Goal: Task Accomplishment & Management: Manage account settings

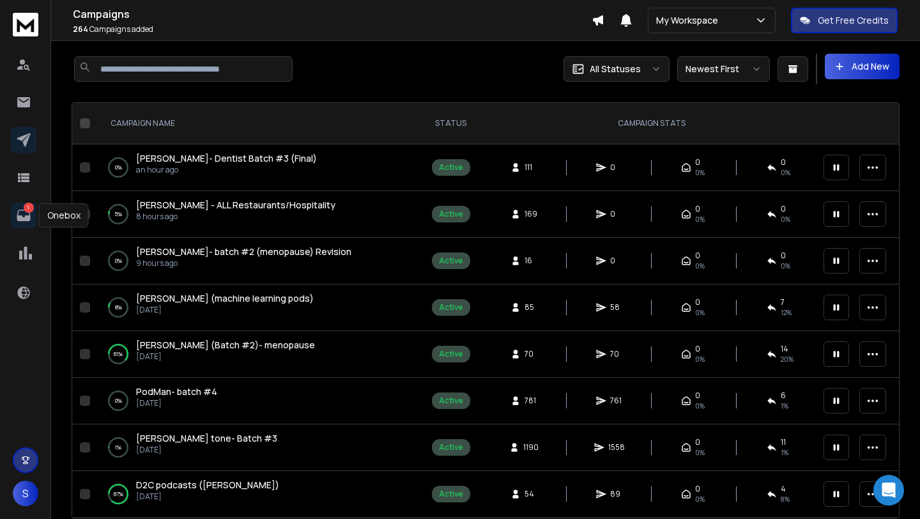
click at [21, 205] on link "1" at bounding box center [24, 215] width 26 height 26
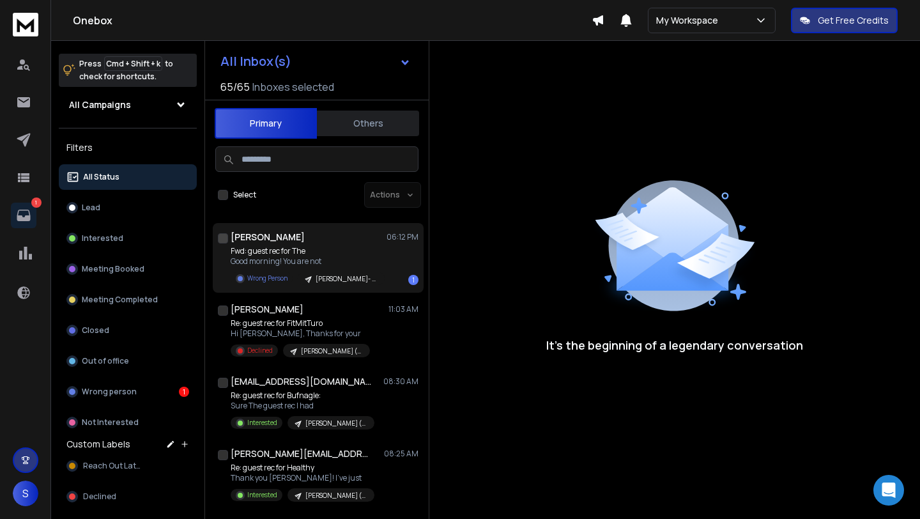
click at [370, 251] on p "Fwd: guest rec for The" at bounding box center [307, 251] width 153 height 10
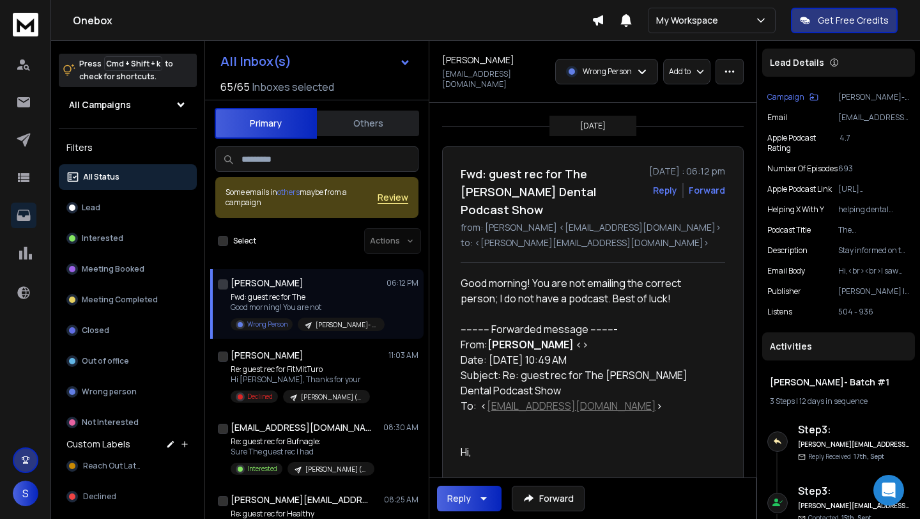
click at [735, 68] on icon "button" at bounding box center [729, 71] width 11 height 11
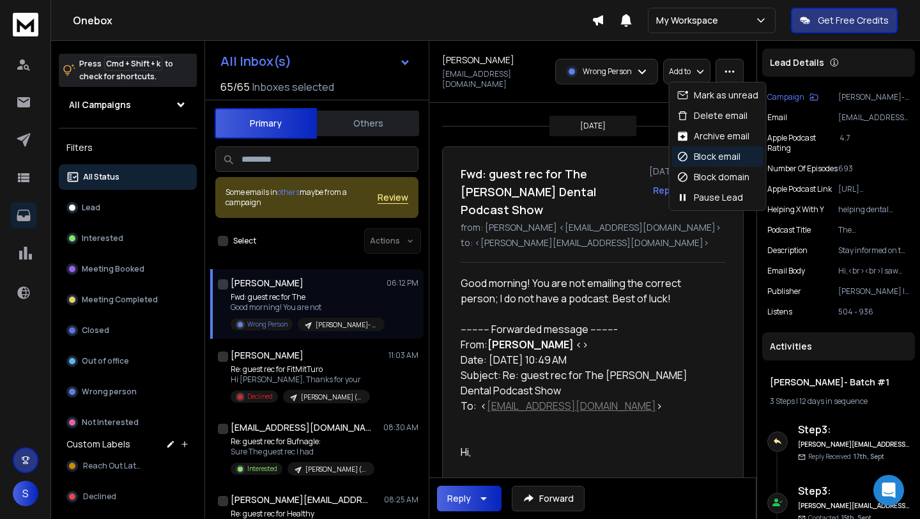
click at [712, 157] on div "Block email" at bounding box center [708, 156] width 63 height 13
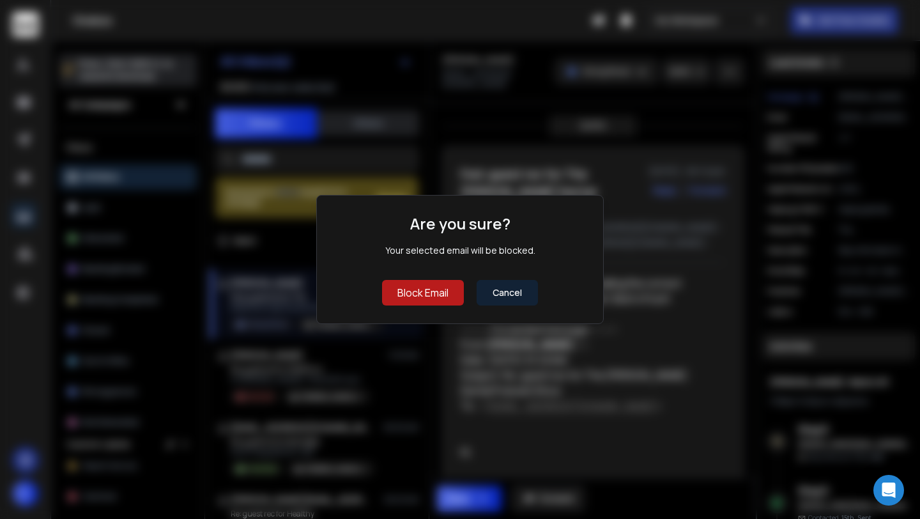
click at [451, 291] on button "Block Email" at bounding box center [423, 293] width 82 height 26
